Goal: Check status

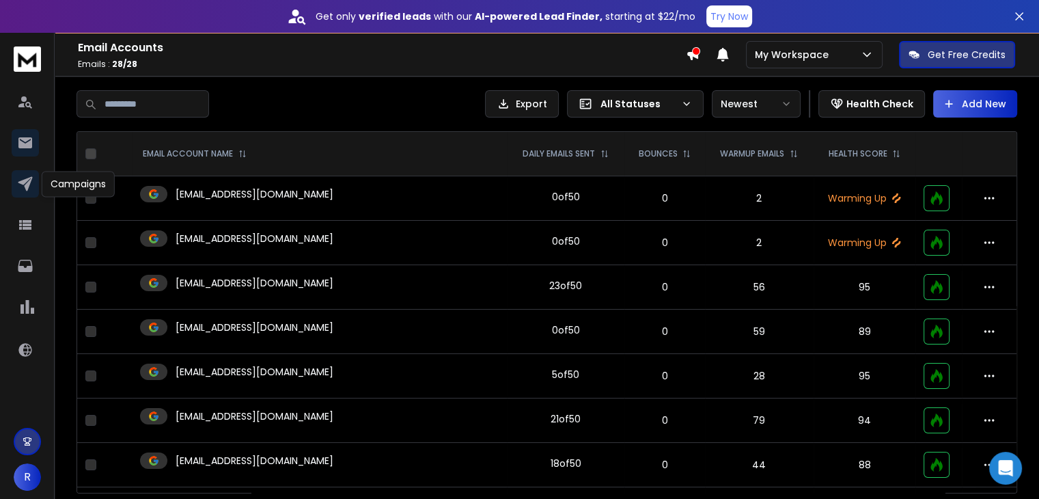
click at [18, 173] on link at bounding box center [25, 183] width 27 height 27
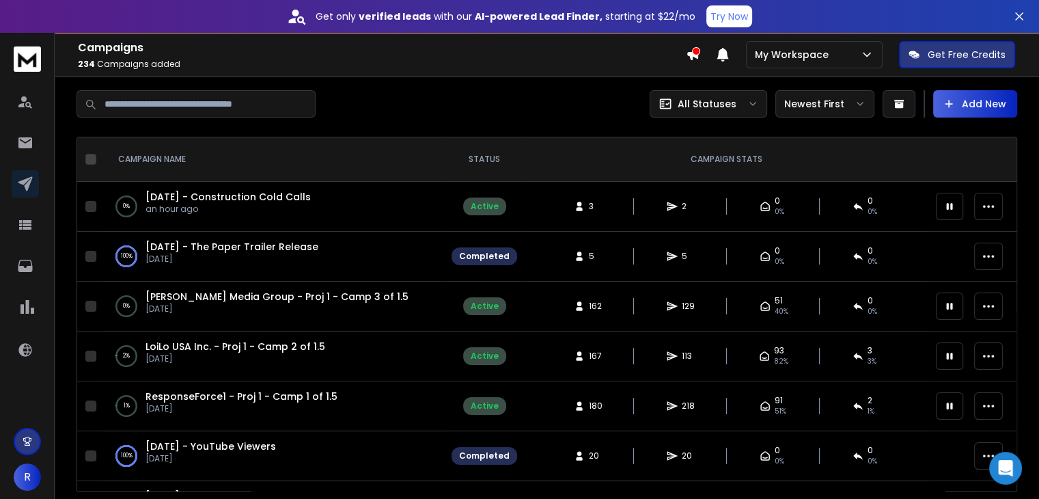
click at [210, 187] on td "0 % [DATE] - Construction Cold Calls an hour ago" at bounding box center [273, 207] width 342 height 50
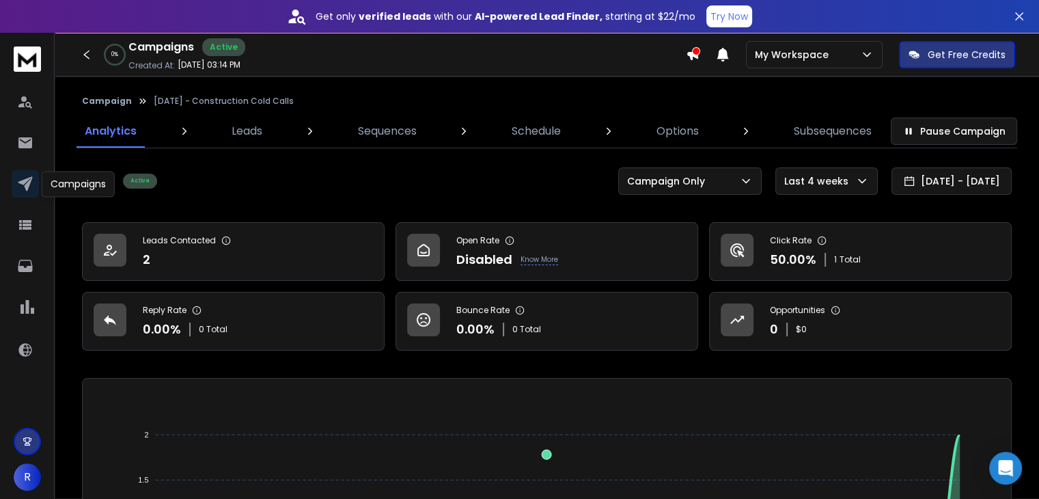
click at [20, 176] on icon at bounding box center [25, 184] width 16 height 16
